Goal: Communication & Community: Answer question/provide support

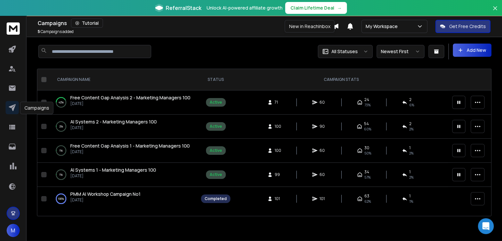
click at [12, 110] on icon at bounding box center [12, 108] width 8 height 8
click at [14, 86] on icon at bounding box center [12, 87] width 7 height 5
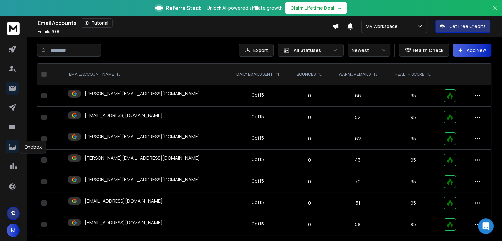
click at [11, 143] on icon at bounding box center [12, 146] width 8 height 8
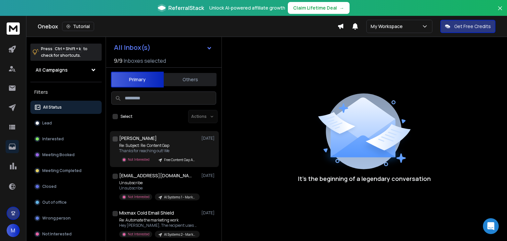
click at [177, 143] on p "Re: Subject: Re: Content Gap" at bounding box center [158, 145] width 79 height 5
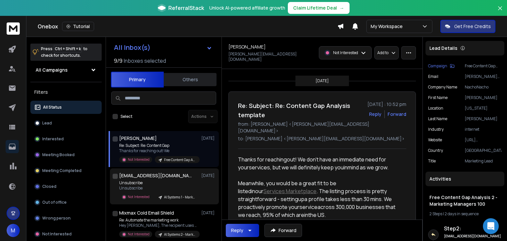
click at [185, 183] on p "Unsubscribe" at bounding box center [158, 182] width 79 height 5
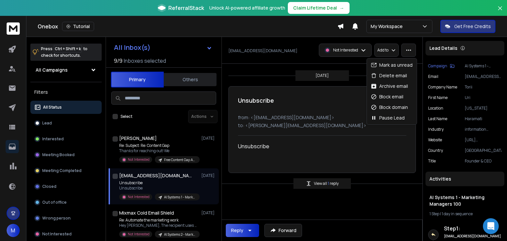
click at [407, 52] on icon "button" at bounding box center [408, 50] width 6 height 6
click at [398, 118] on div "Pause Lead" at bounding box center [387, 117] width 34 height 7
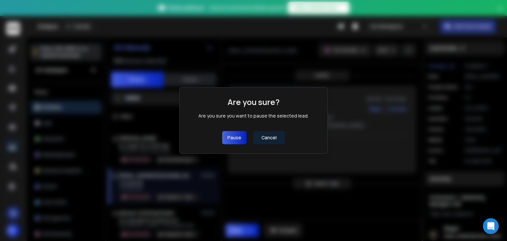
click at [239, 136] on button "Pause" at bounding box center [234, 137] width 24 height 13
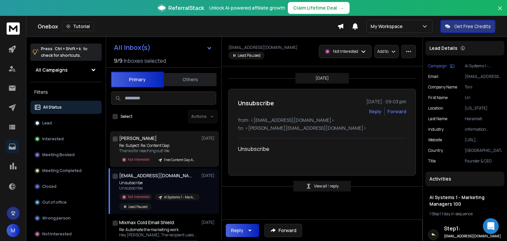
click at [144, 148] on p "Re: Subject: Re: Content Gap" at bounding box center [158, 145] width 79 height 5
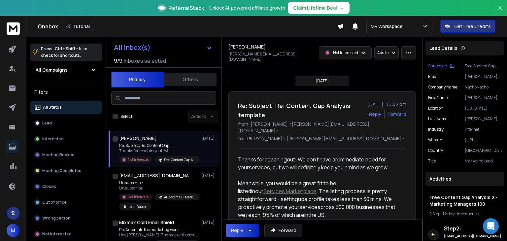
click at [243, 234] on div "Reply" at bounding box center [242, 230] width 23 height 8
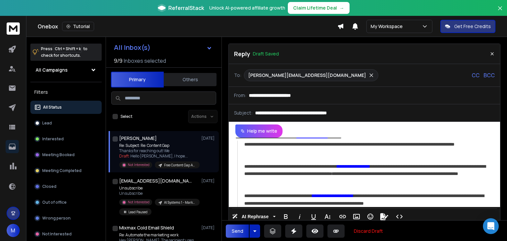
scroll to position [109, 0]
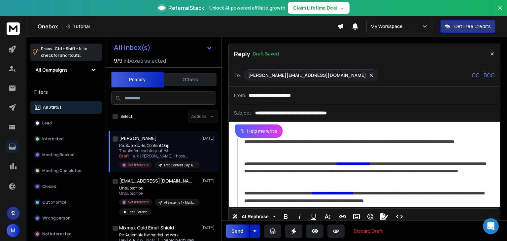
click at [312, 142] on div "**********" at bounding box center [365, 145] width 243 height 15
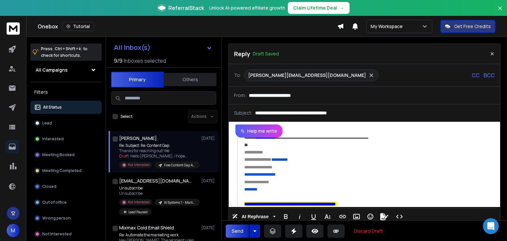
scroll to position [195, 0]
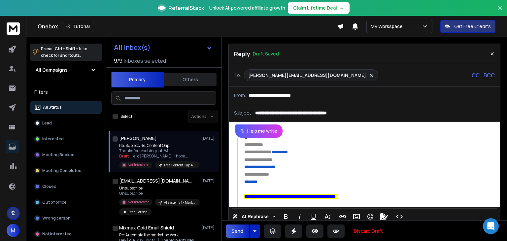
click at [234, 234] on button "Send" at bounding box center [237, 230] width 23 height 13
